Goal: Task Accomplishment & Management: Manage account settings

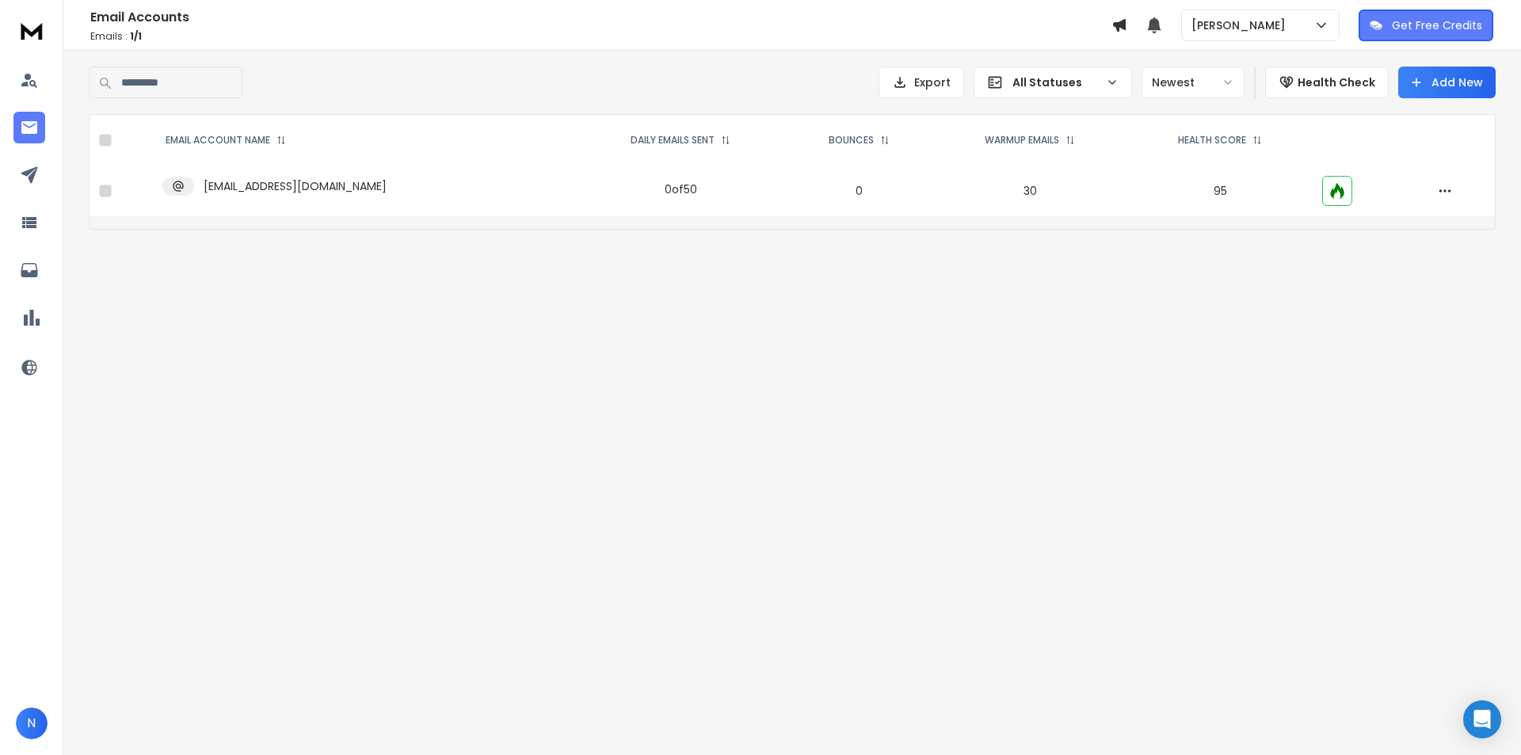
scroll to position [181, 0]
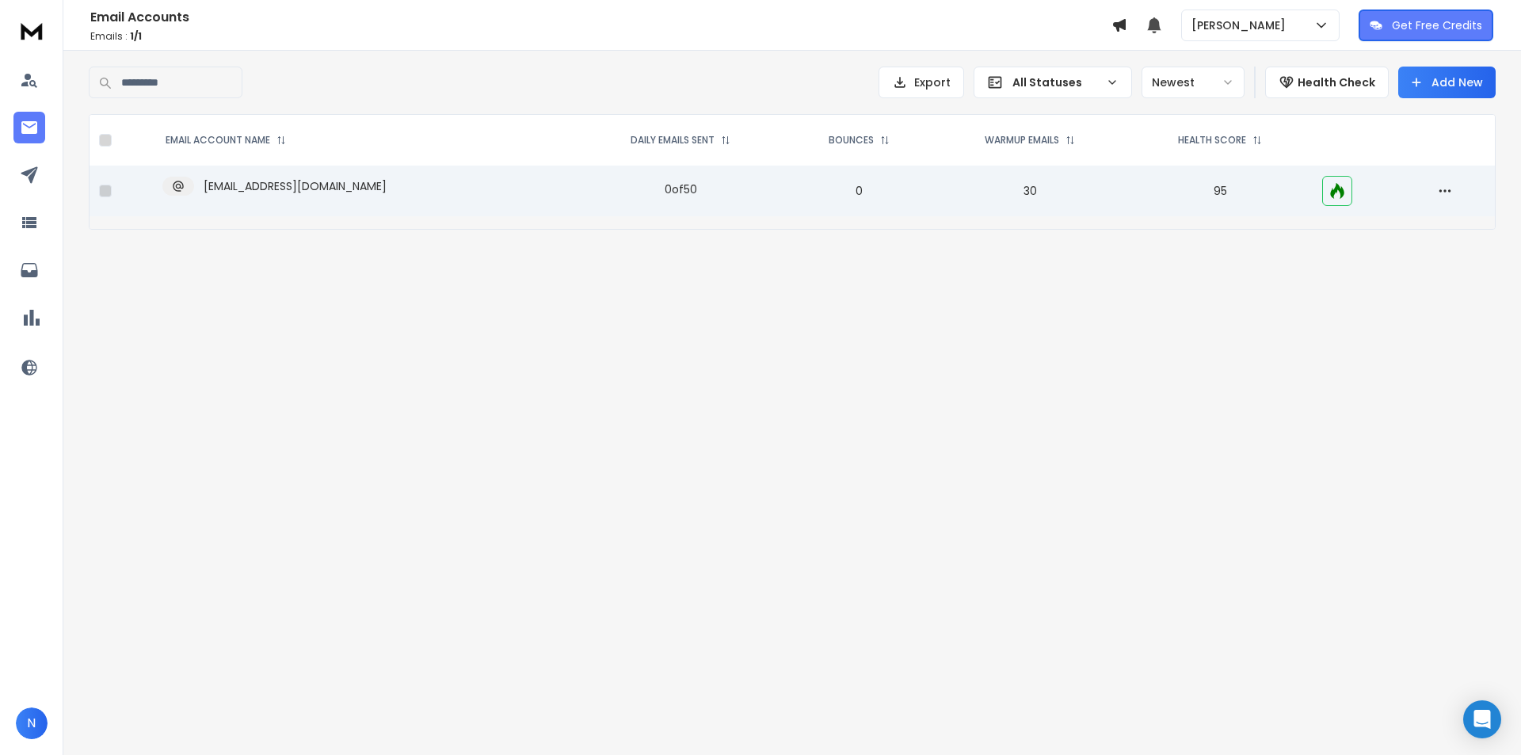
click at [1211, 192] on td "95" at bounding box center [1220, 191] width 185 height 51
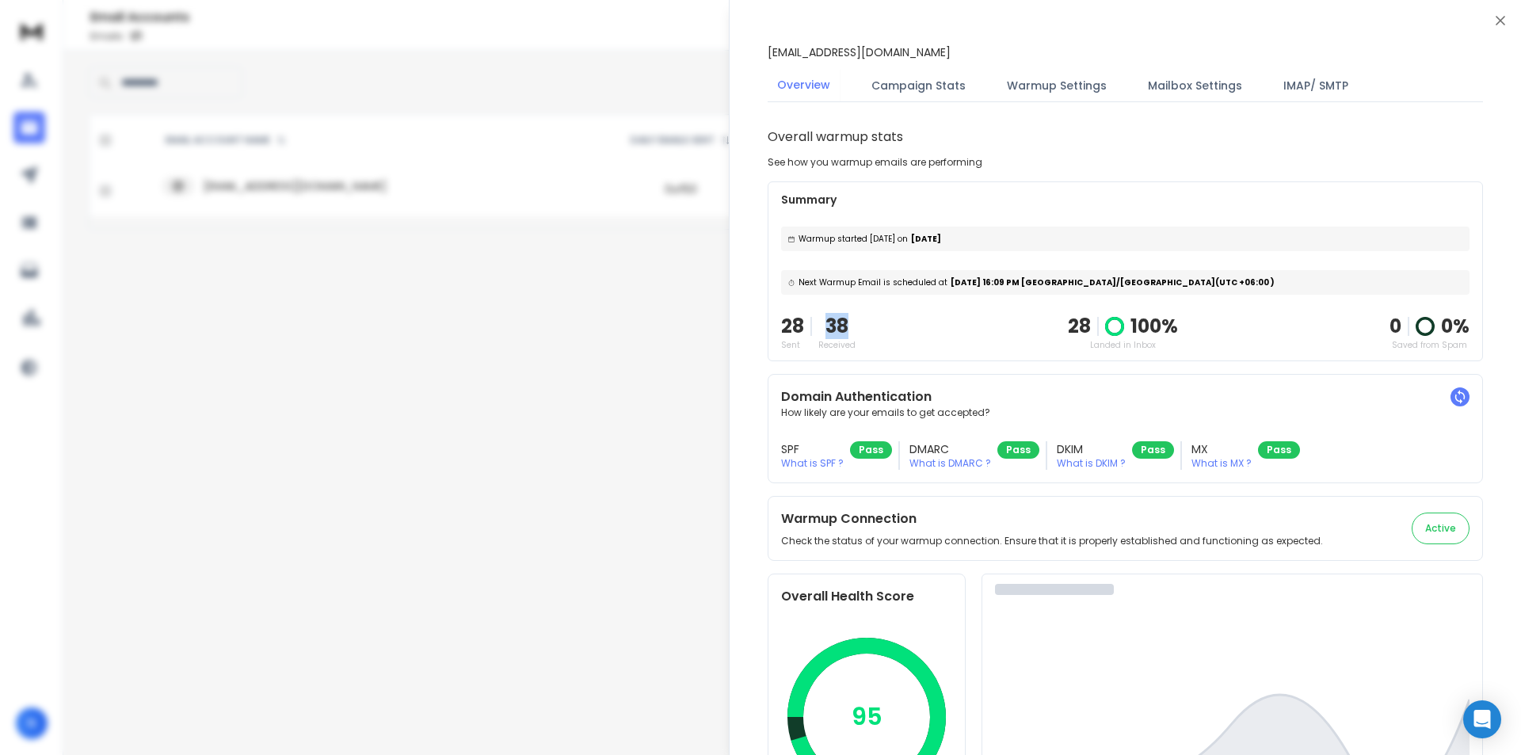
drag, startPoint x: 821, startPoint y: 327, endPoint x: 850, endPoint y: 326, distance: 28.5
type textarea "**"
click at [850, 326] on p "38" at bounding box center [836, 326] width 37 height 25
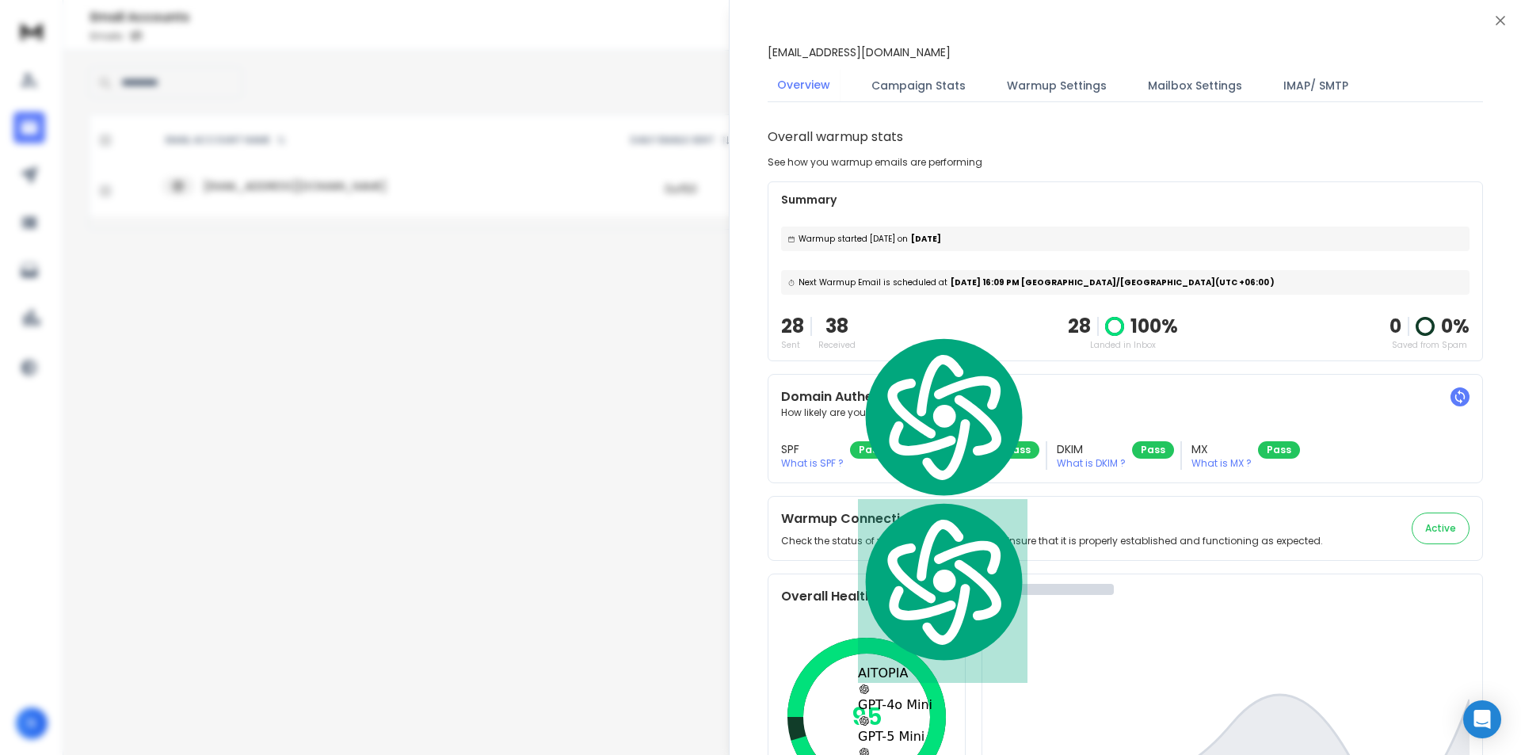
click at [1213, 335] on div "28 Sent 38 Received 28 100 % Landed in Inbox 0 0 % Saved from Spam" at bounding box center [1125, 332] width 688 height 37
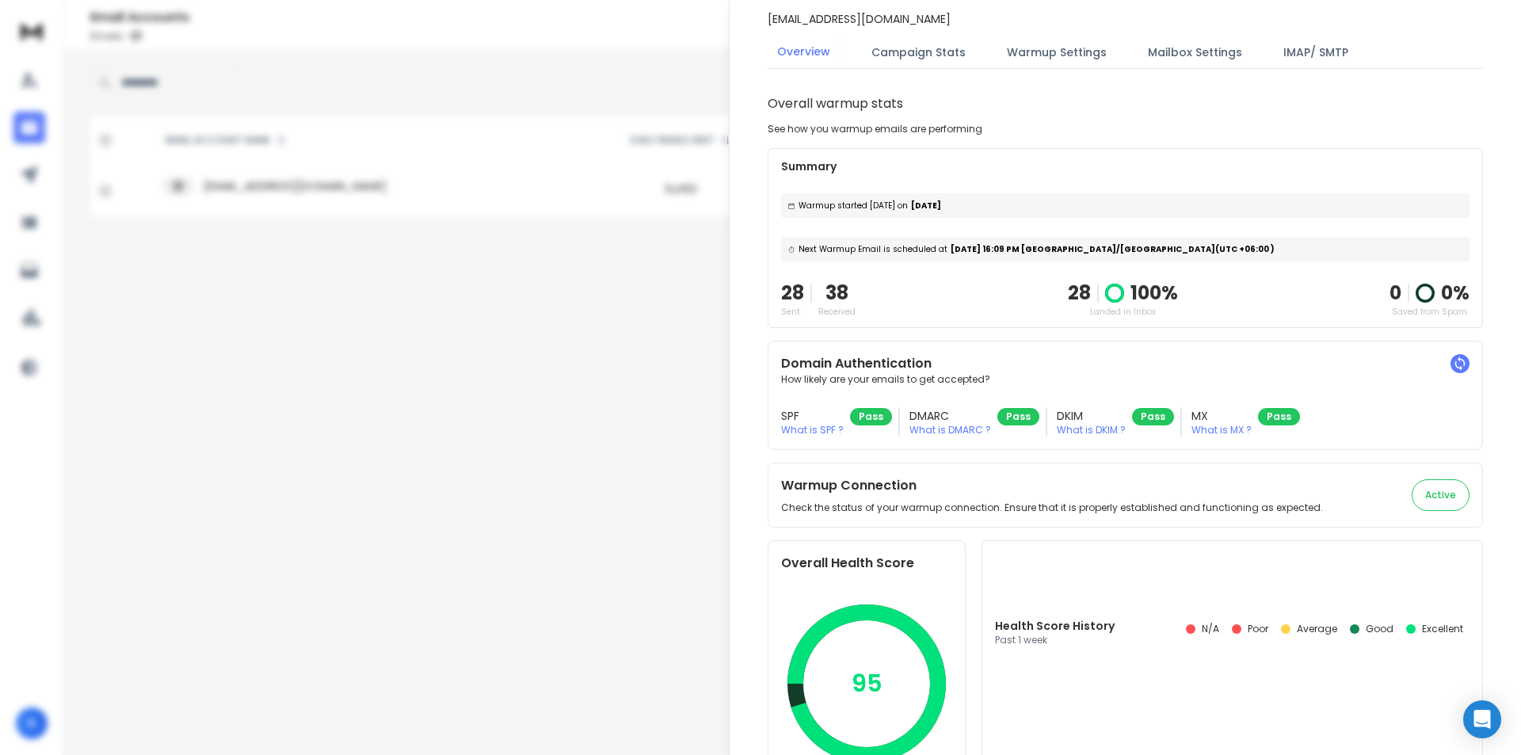
scroll to position [0, 0]
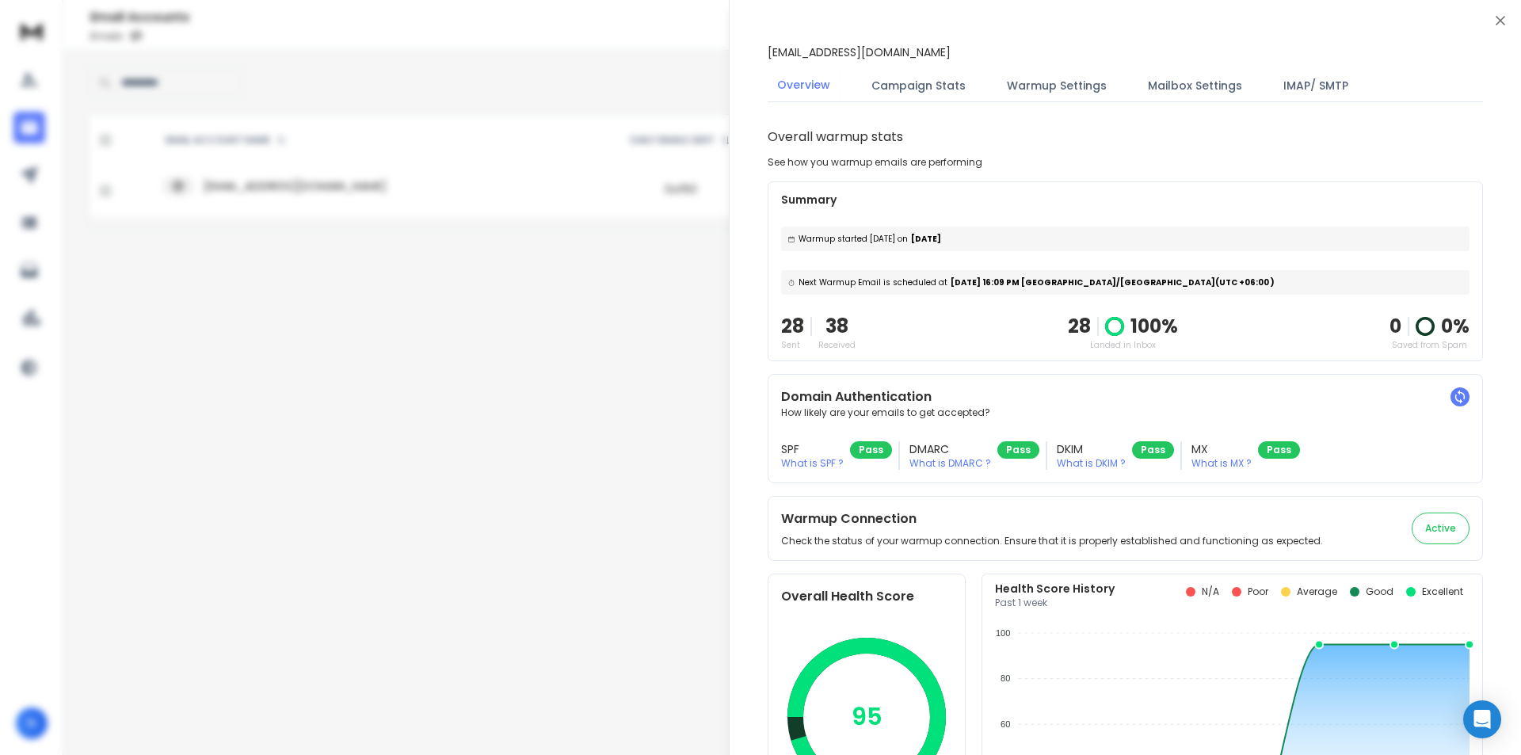
click at [1152, 74] on button "Mailbox Settings" at bounding box center [1194, 85] width 113 height 35
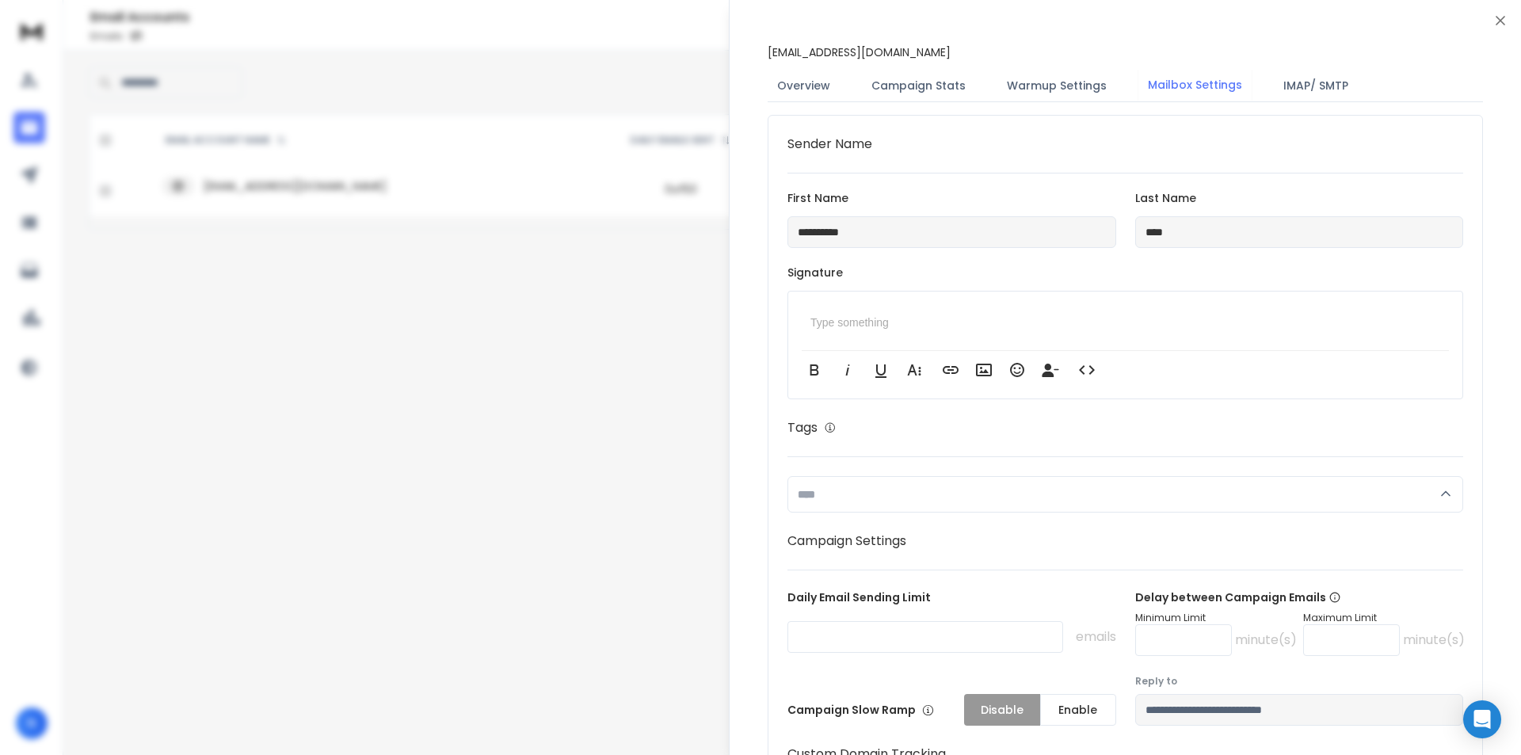
click at [1082, 81] on button "Warmup Settings" at bounding box center [1056, 85] width 119 height 35
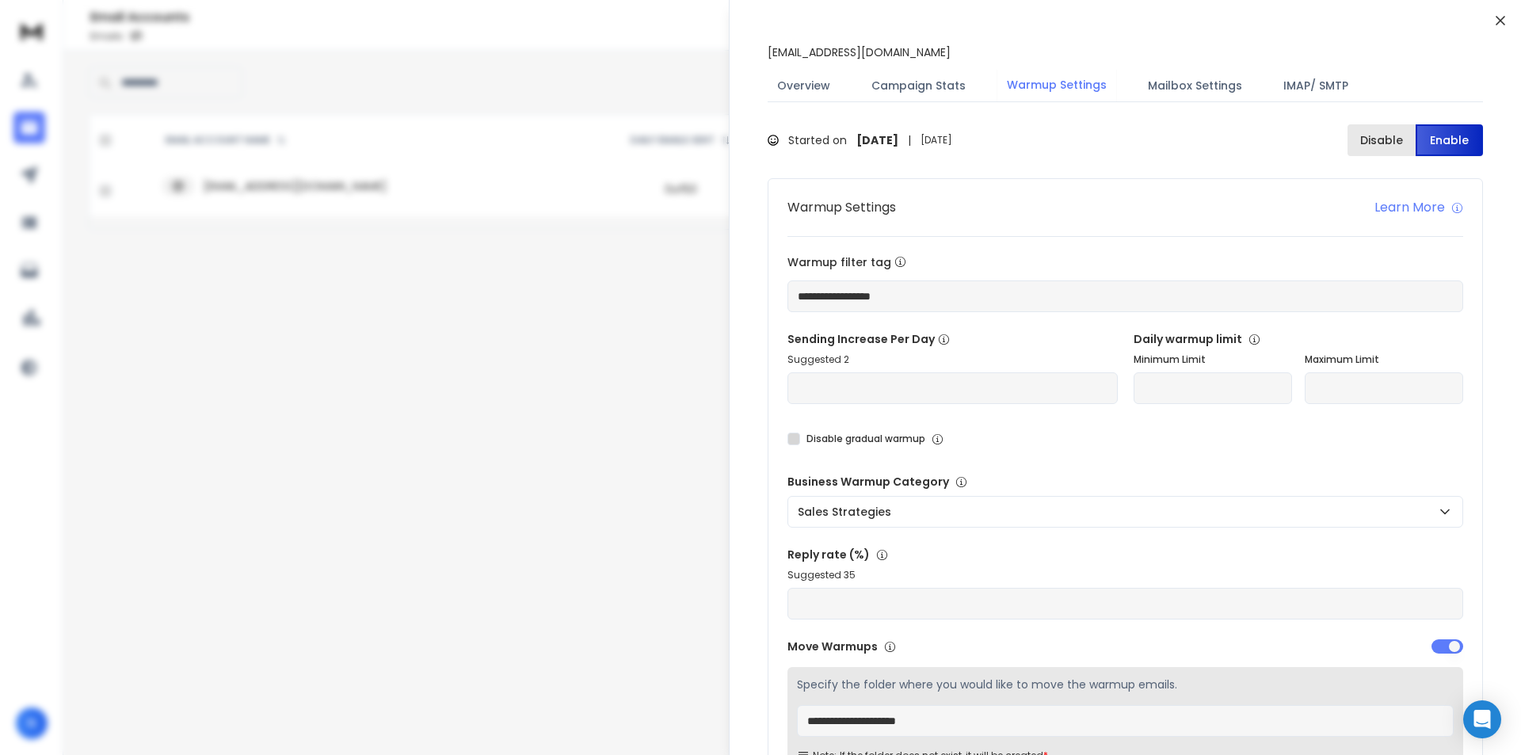
click at [1496, 19] on icon "button" at bounding box center [1500, 21] width 8 height 8
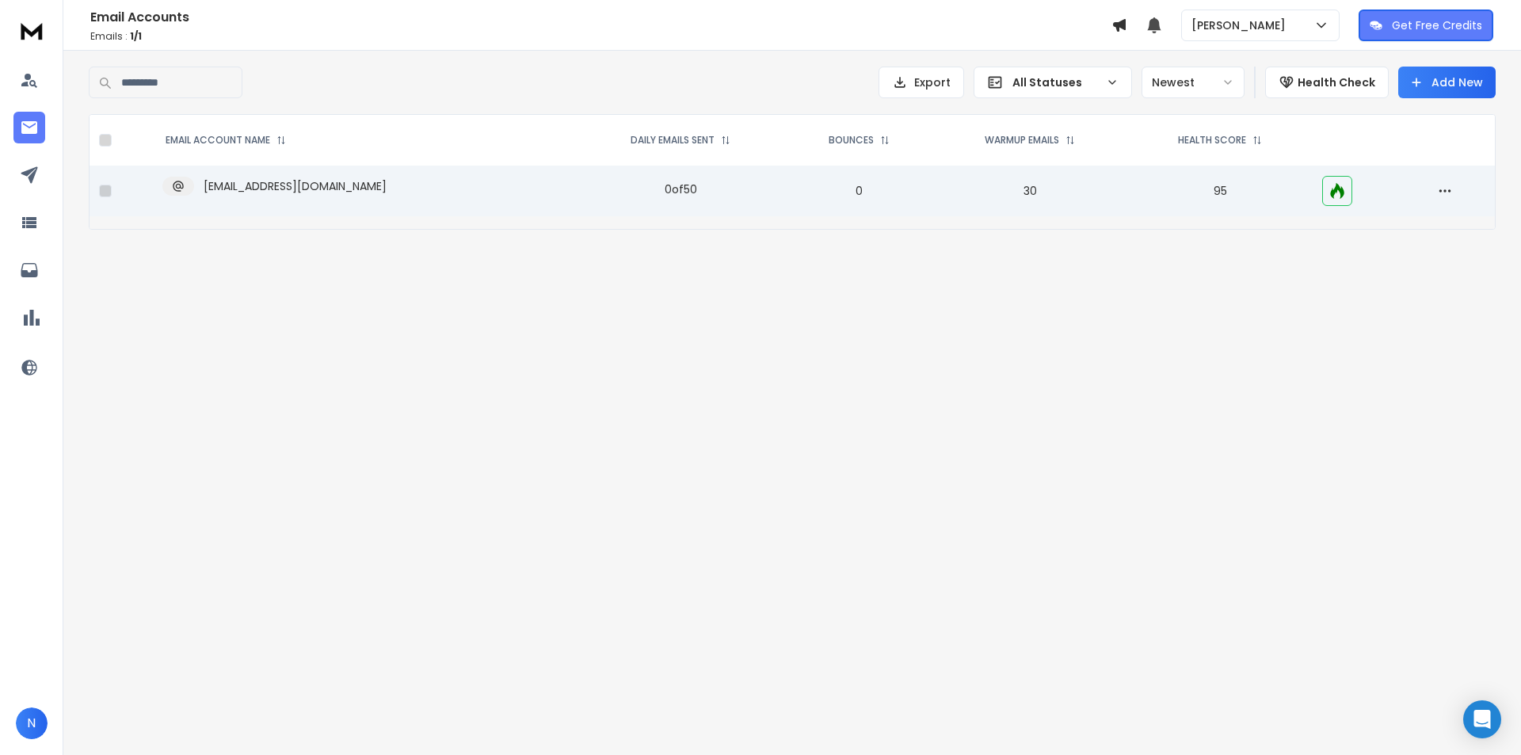
click at [872, 196] on p "0" at bounding box center [859, 191] width 127 height 16
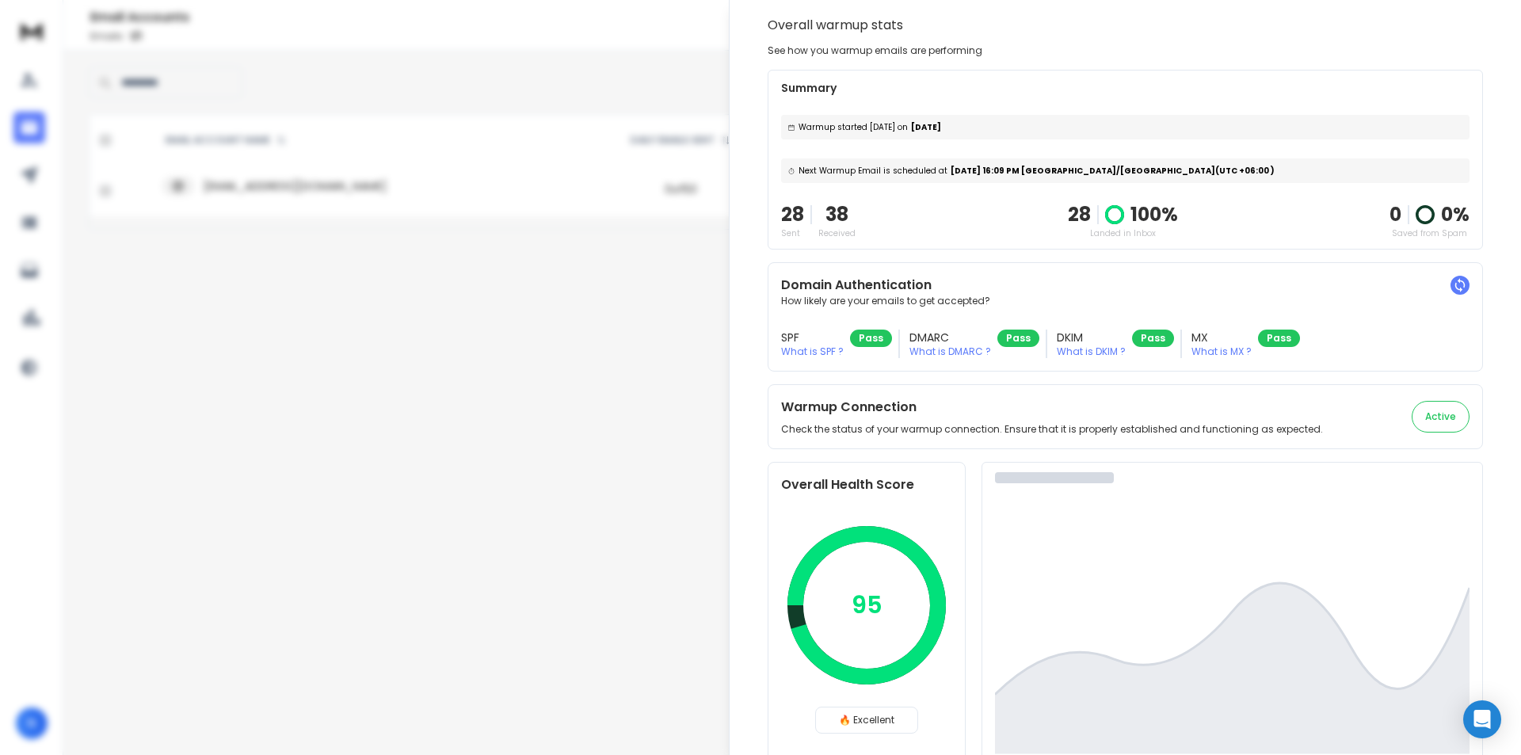
scroll to position [396, 0]
